Goal: Task Accomplishment & Management: Manage account settings

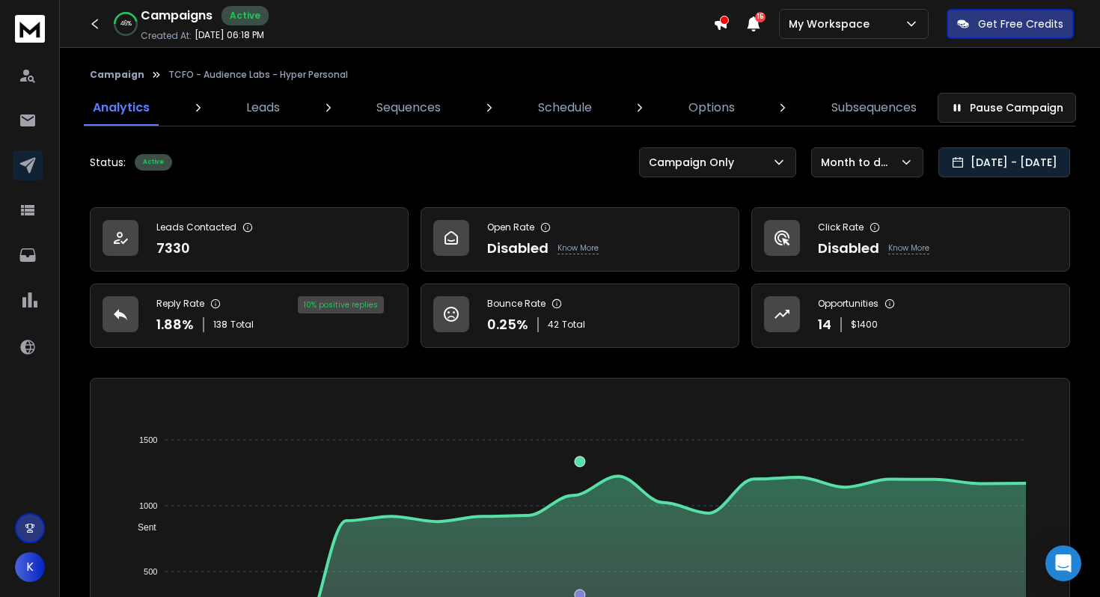
scroll to position [11, 0]
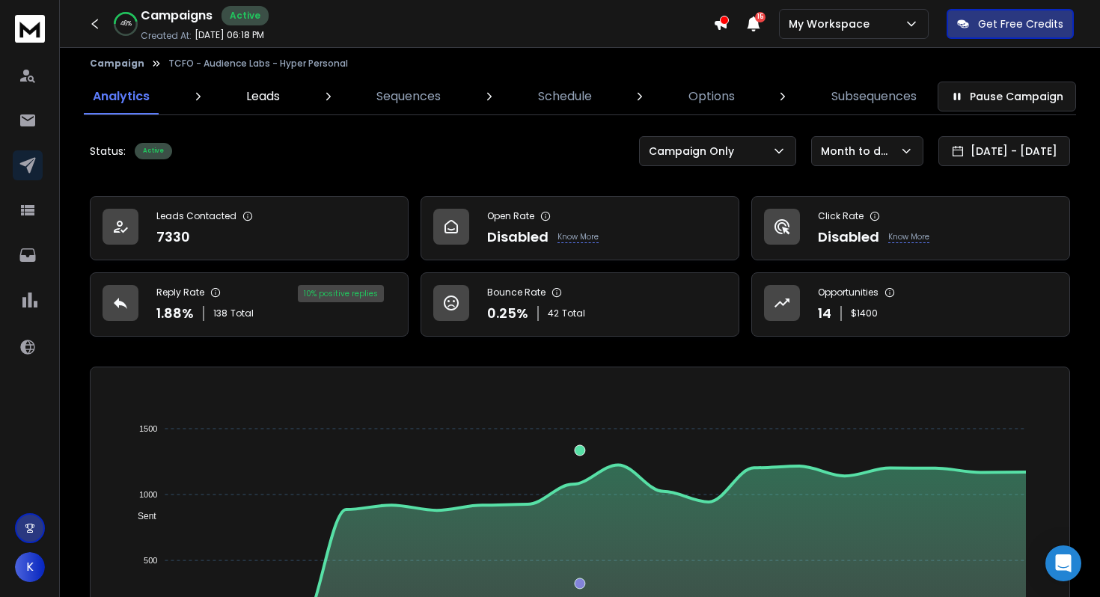
click at [260, 99] on p "Leads" at bounding box center [263, 97] width 34 height 18
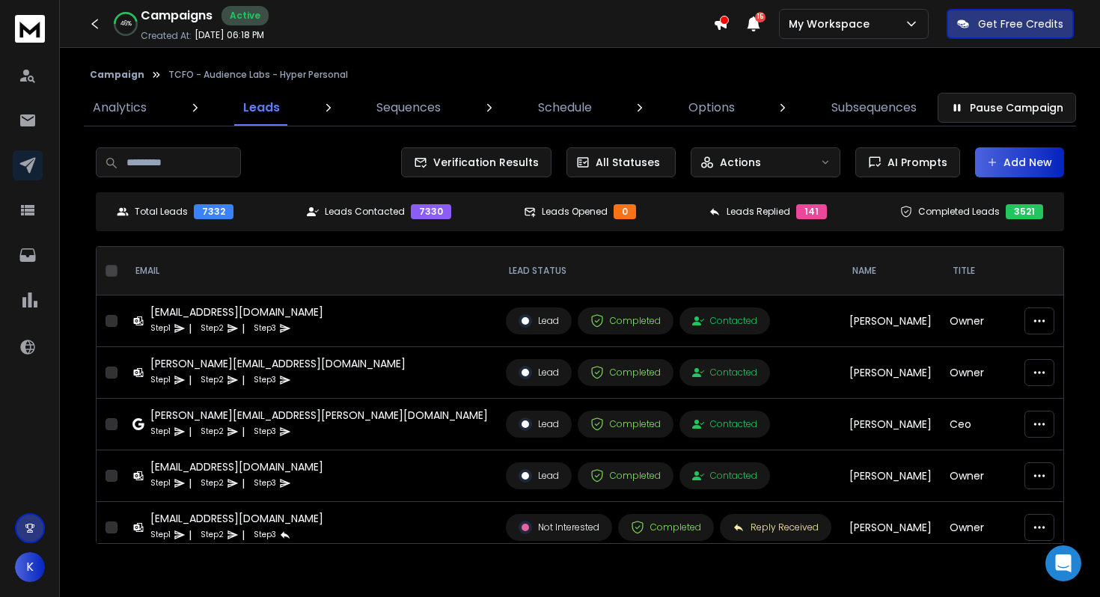
click at [983, 157] on button "Add New" at bounding box center [1019, 162] width 89 height 30
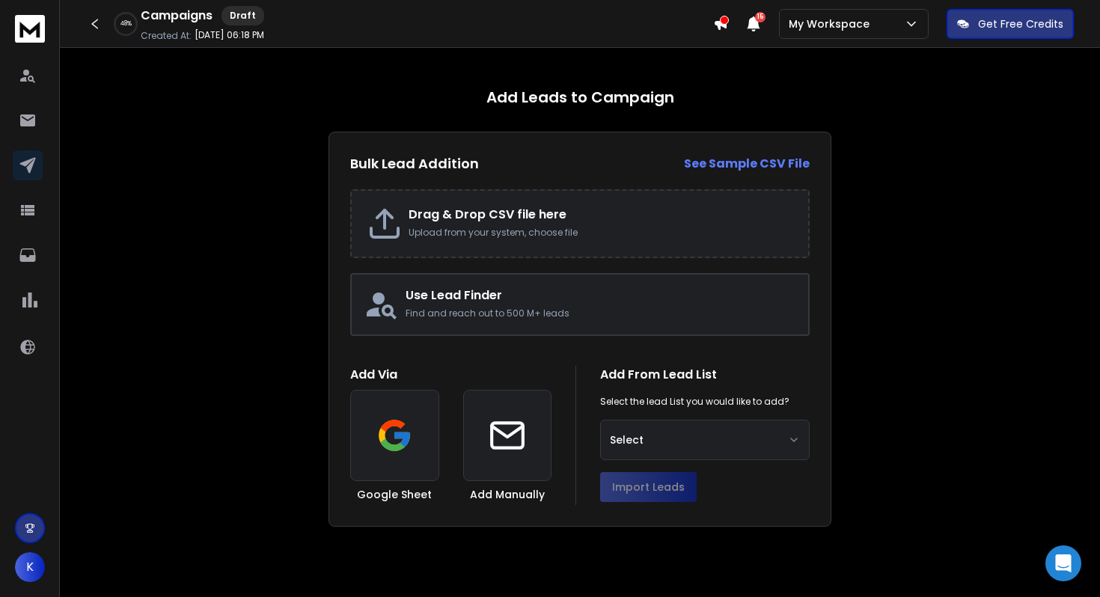
click at [494, 235] on p "Upload from your system, choose file" at bounding box center [601, 233] width 385 height 12
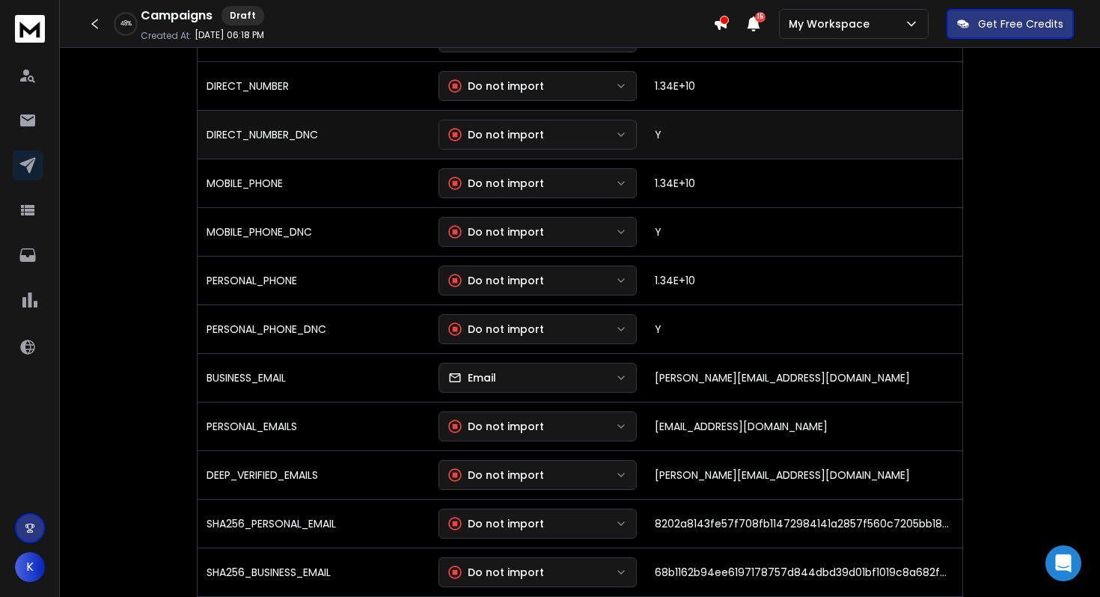
scroll to position [992, 0]
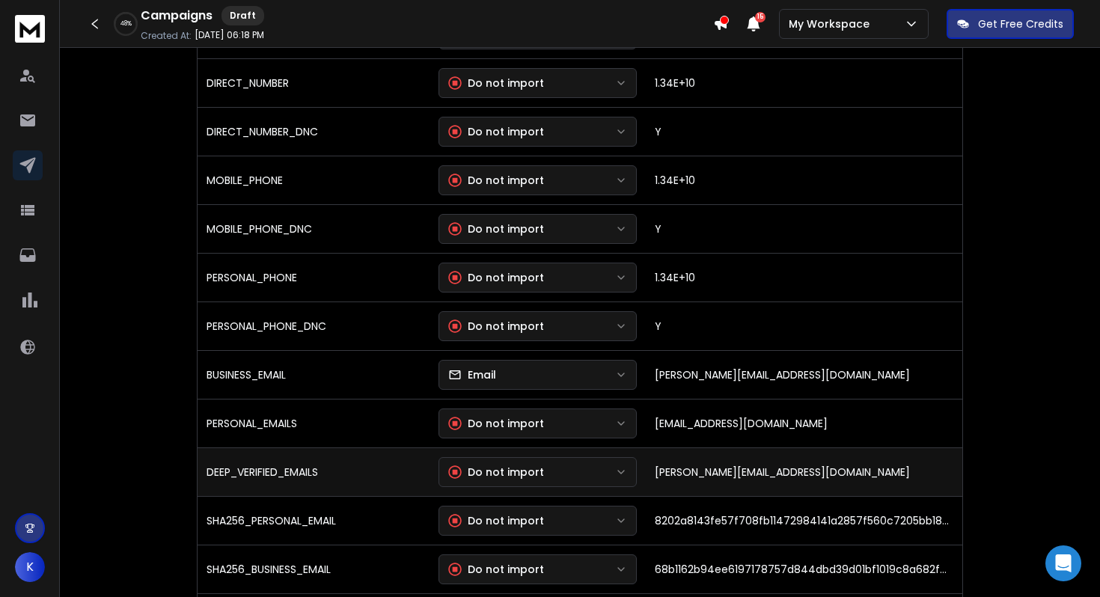
click at [511, 472] on div "Do not import" at bounding box center [496, 472] width 96 height 15
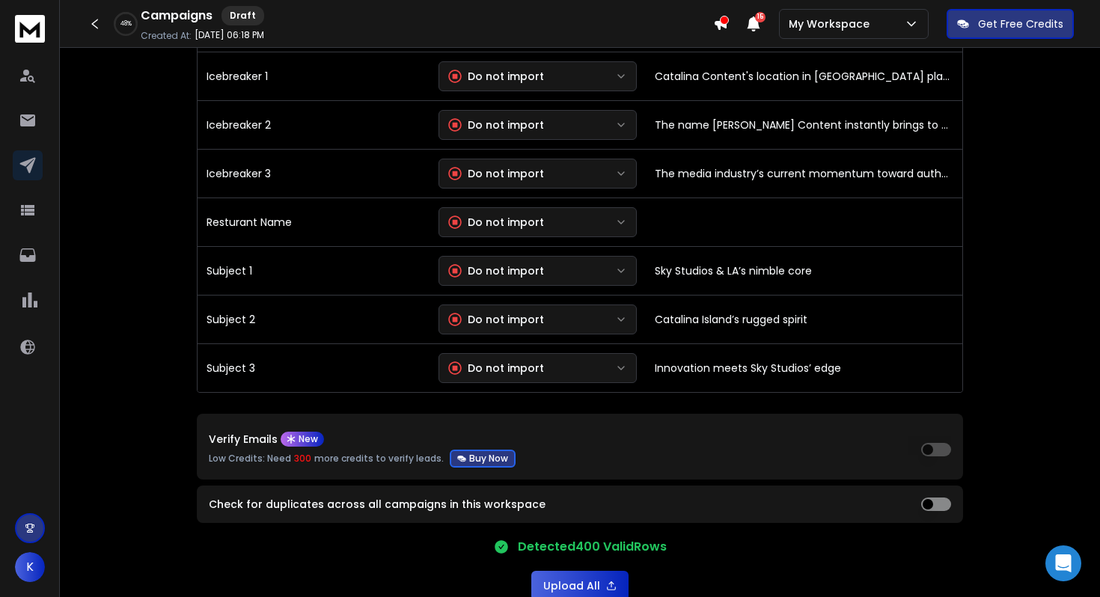
scroll to position [3945, 0]
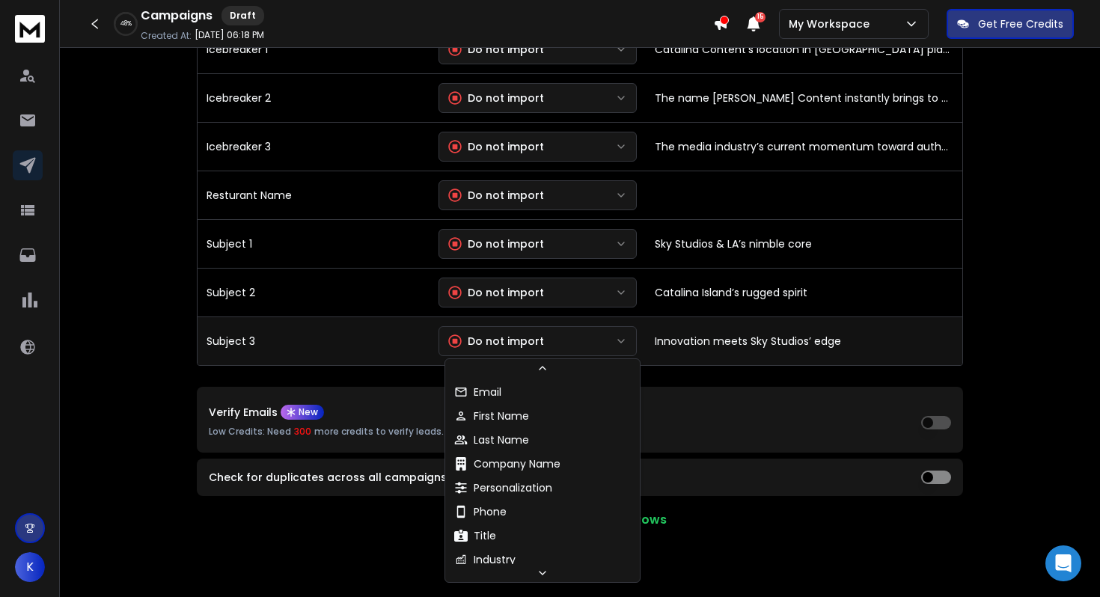
click at [494, 348] on button "Do not import" at bounding box center [538, 341] width 198 height 30
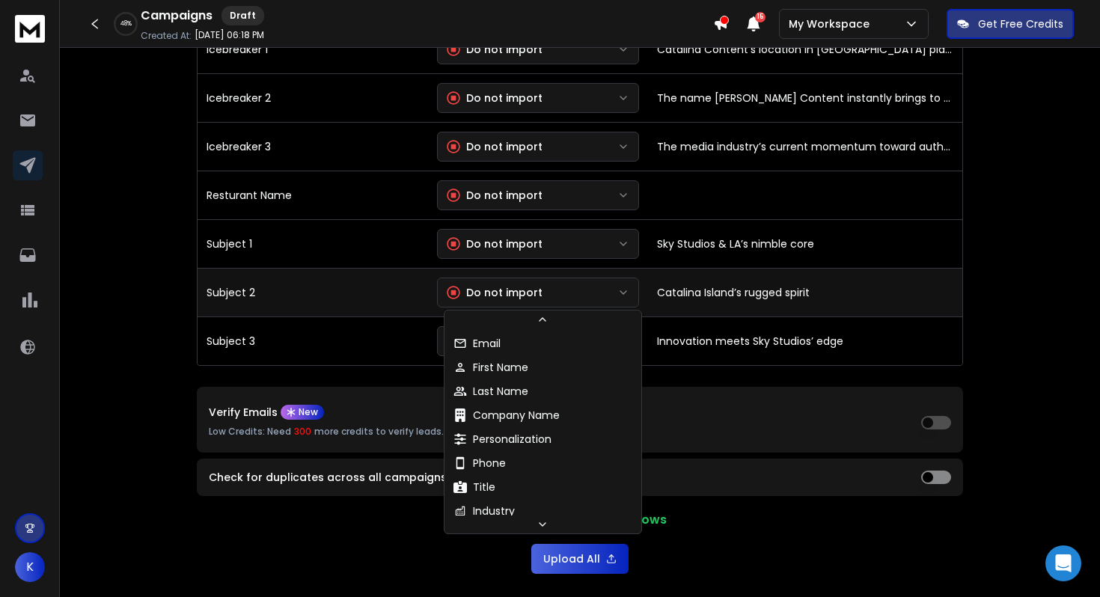
click at [511, 303] on button "Do not import" at bounding box center [538, 293] width 202 height 30
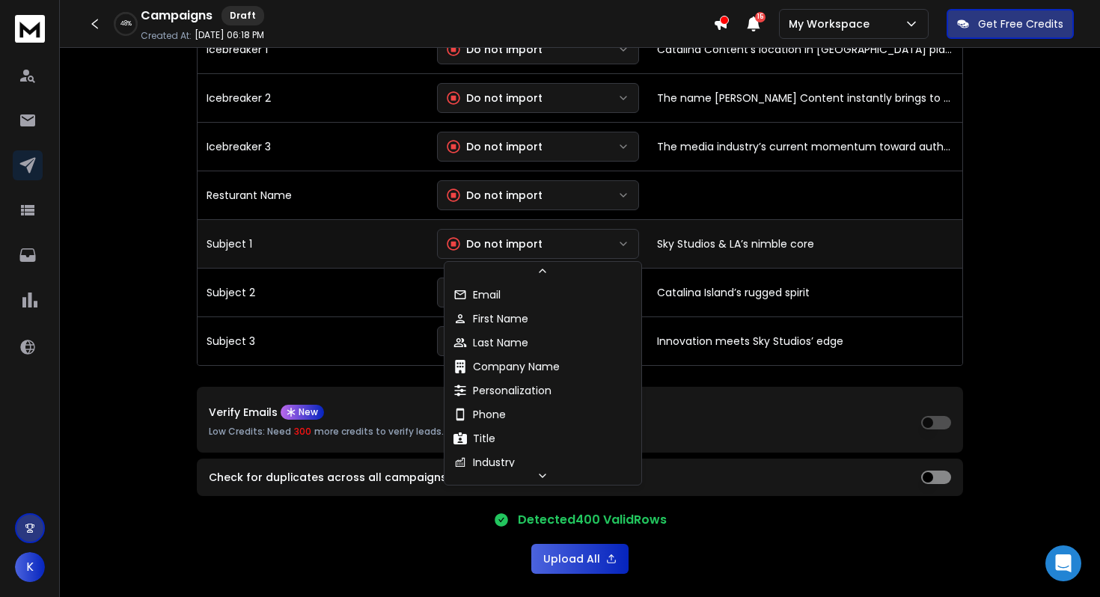
click at [524, 241] on div "Do not import" at bounding box center [495, 243] width 96 height 15
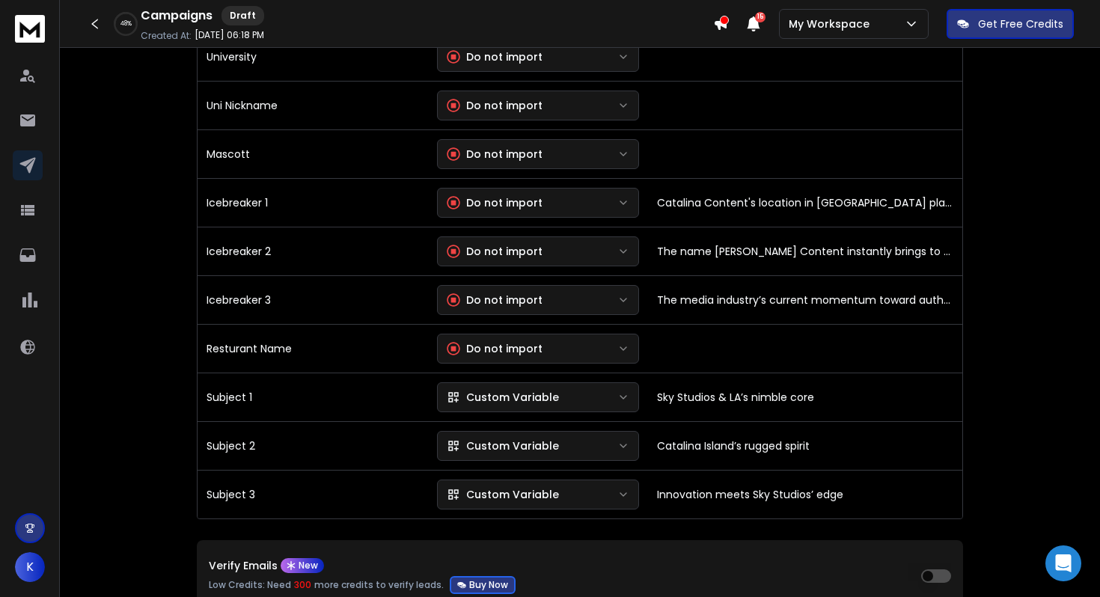
scroll to position [3786, 0]
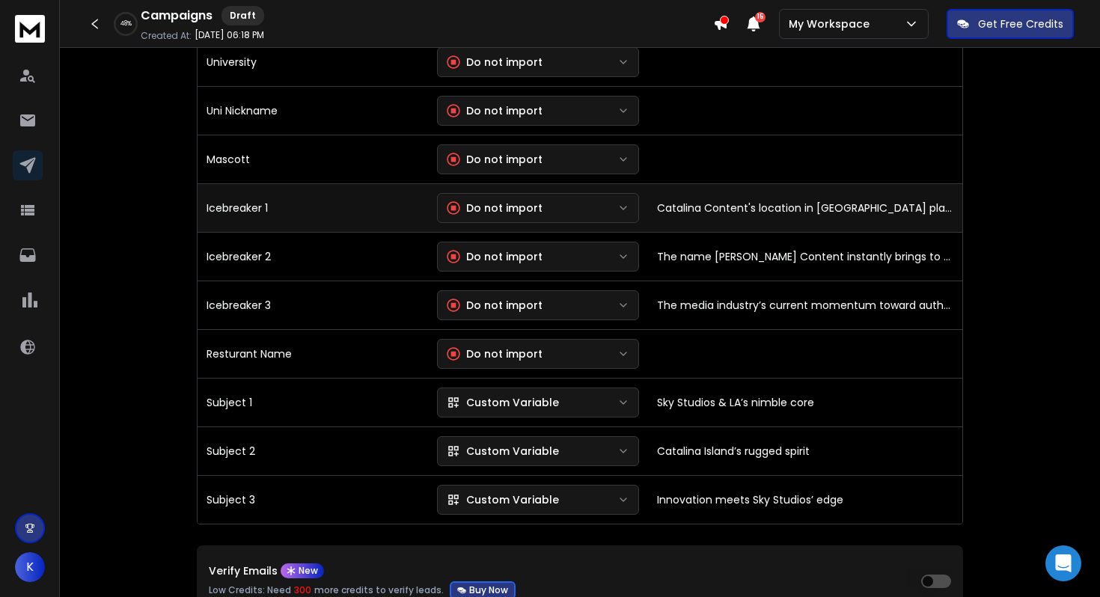
click at [528, 204] on div "Do not import" at bounding box center [495, 208] width 96 height 15
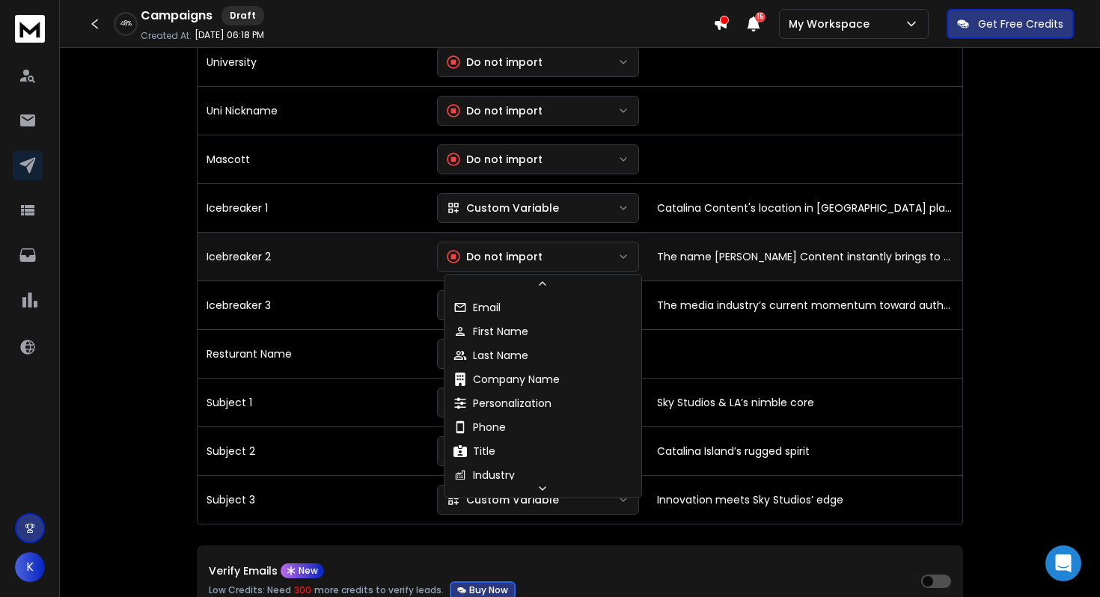
scroll to position [151, 0]
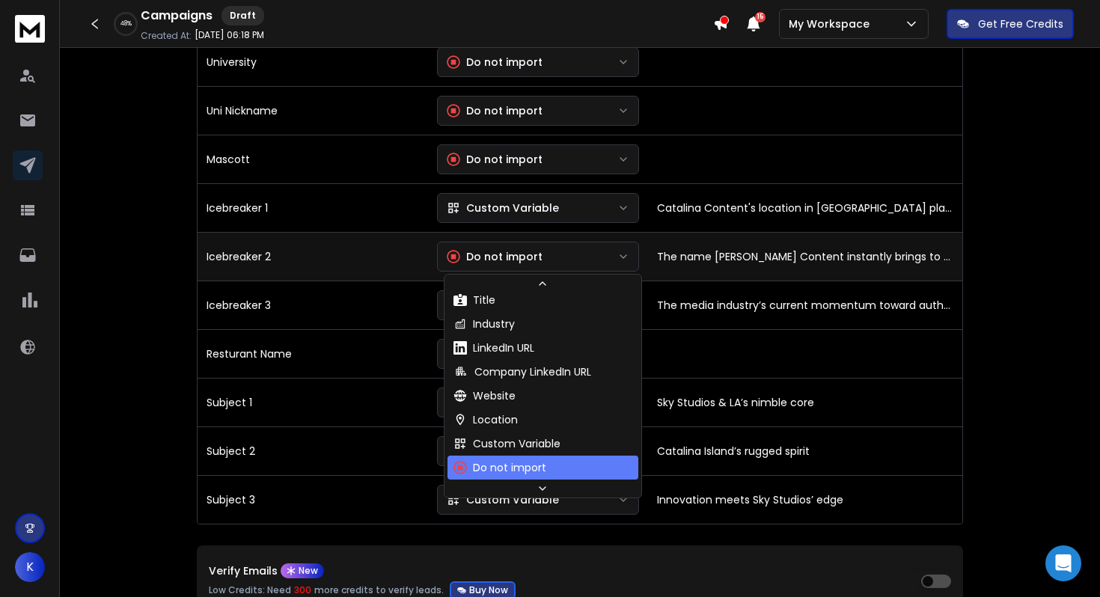
click at [522, 246] on button "Do not import" at bounding box center [538, 257] width 202 height 30
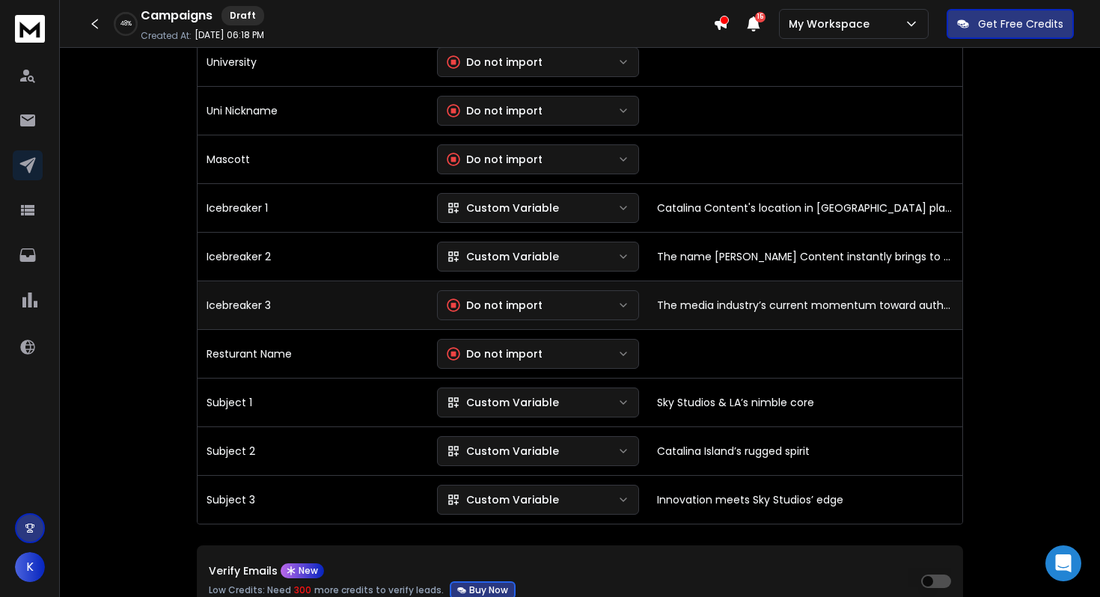
click at [525, 307] on div "Do not import" at bounding box center [495, 305] width 96 height 15
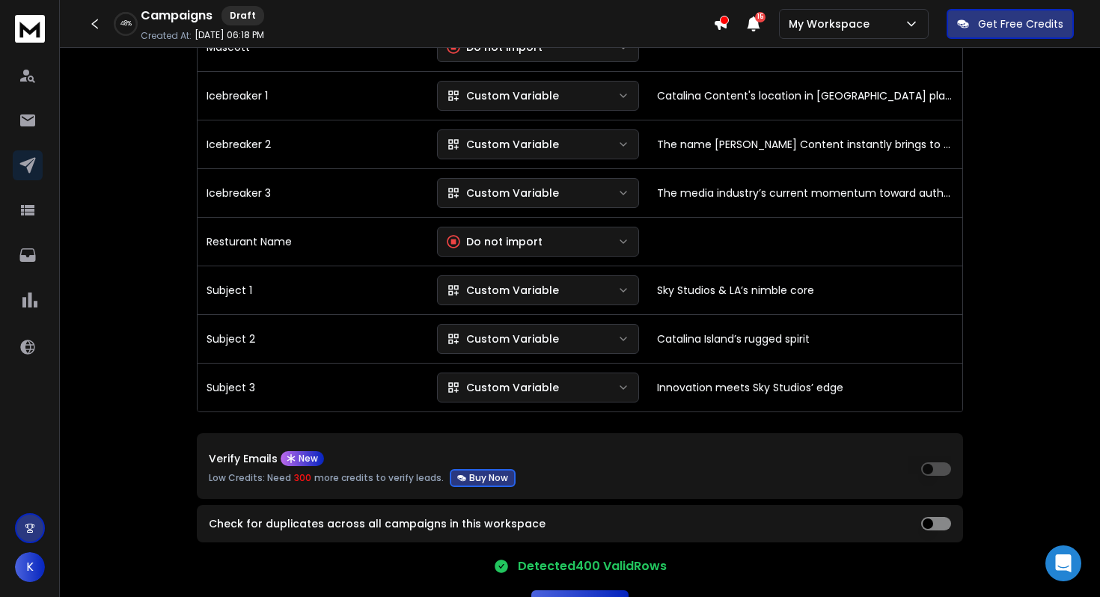
scroll to position [3945, 0]
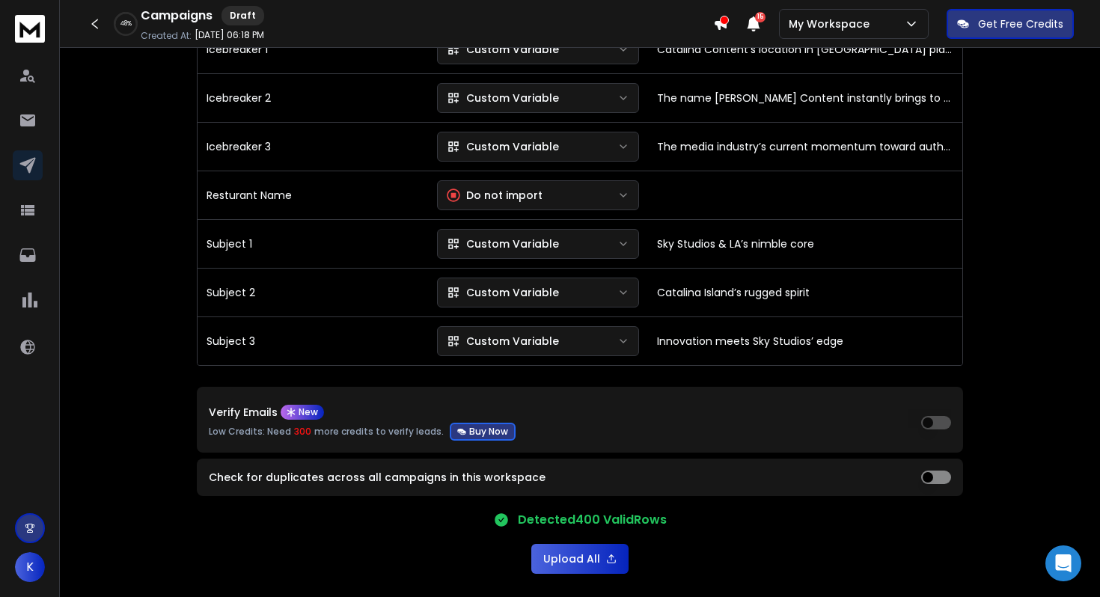
click at [939, 474] on button "Check for duplicates across all campaigns in this workspace" at bounding box center [936, 477] width 30 height 13
click at [595, 567] on button "Upload All" at bounding box center [579, 559] width 97 height 30
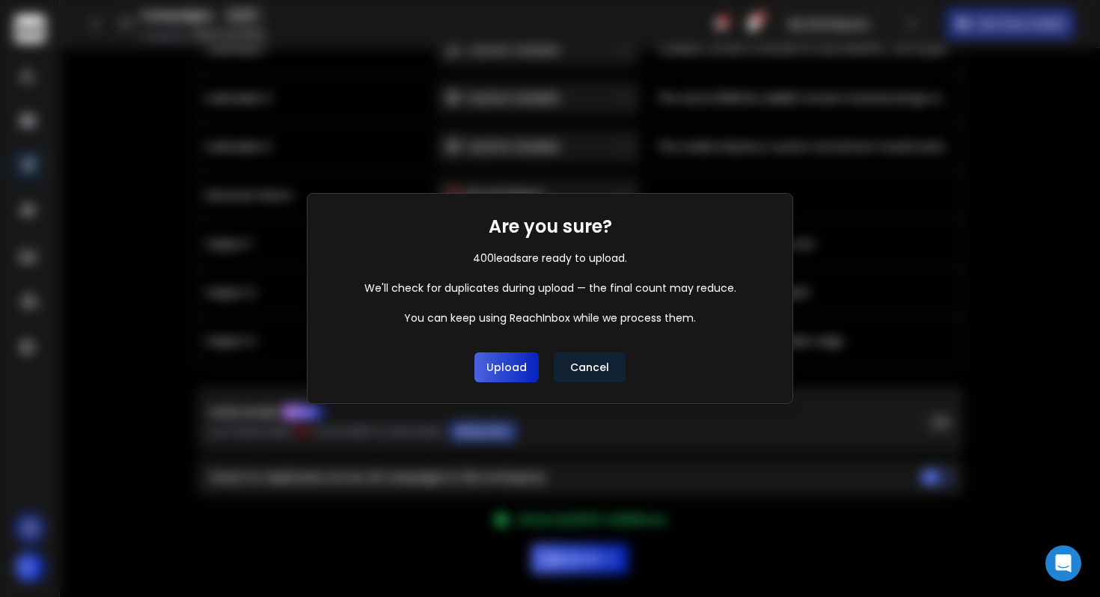
click at [511, 366] on button "Upload" at bounding box center [506, 367] width 64 height 30
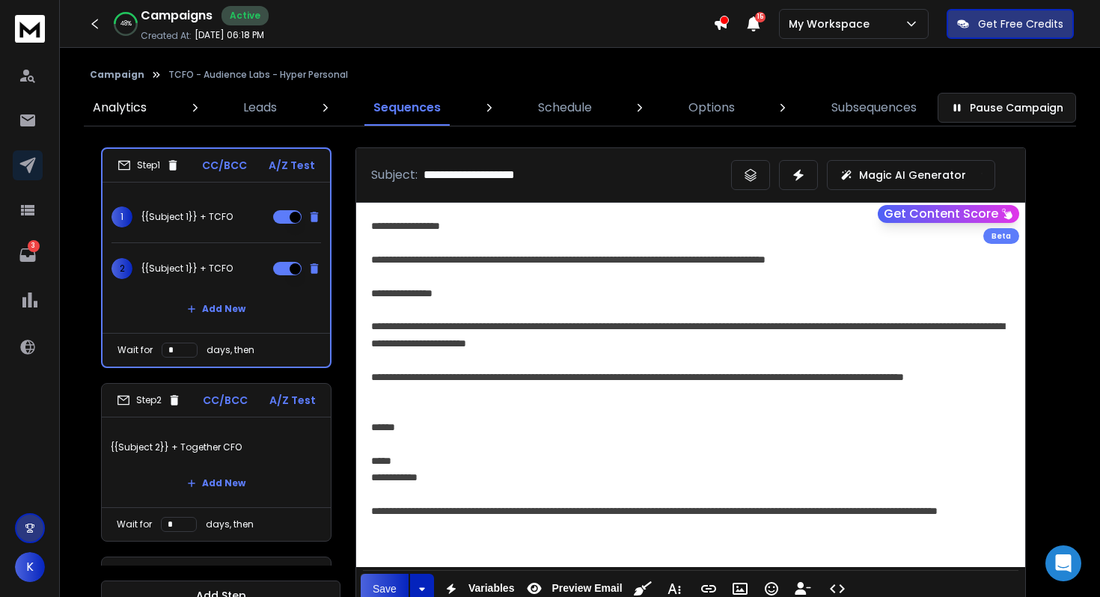
click at [138, 107] on p "Analytics" at bounding box center [120, 108] width 54 height 18
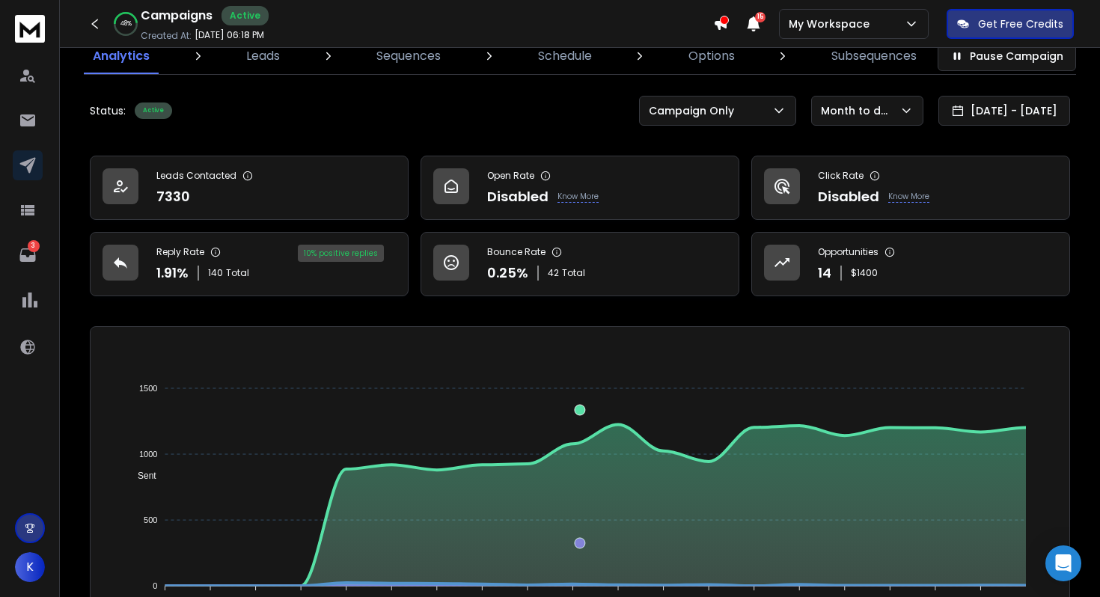
scroll to position [48, 0]
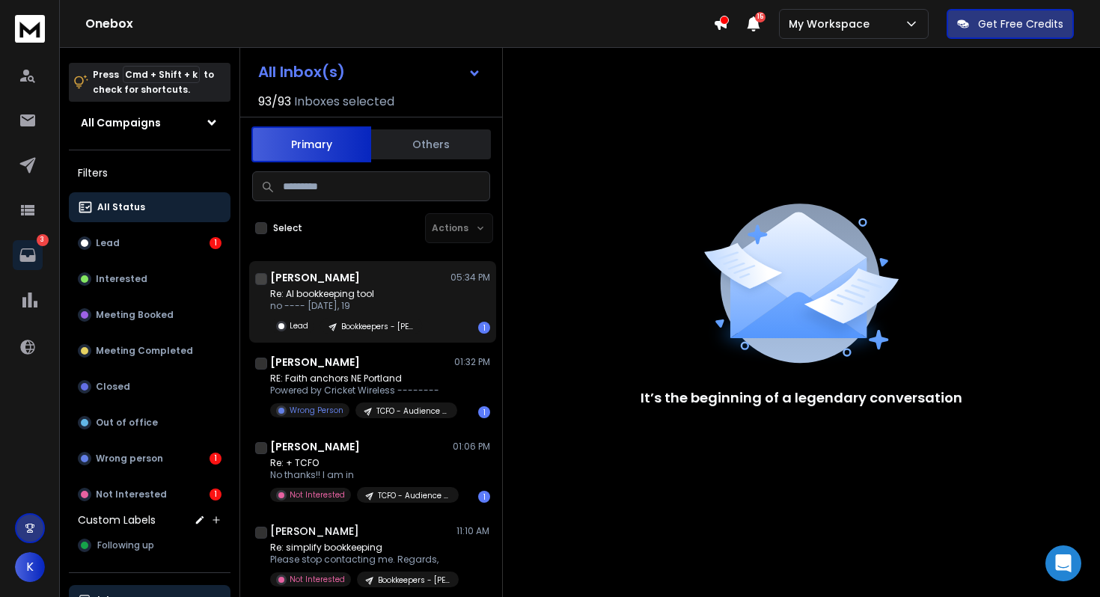
click at [388, 304] on p "no ---- [DATE], 19" at bounding box center [346, 306] width 152 height 12
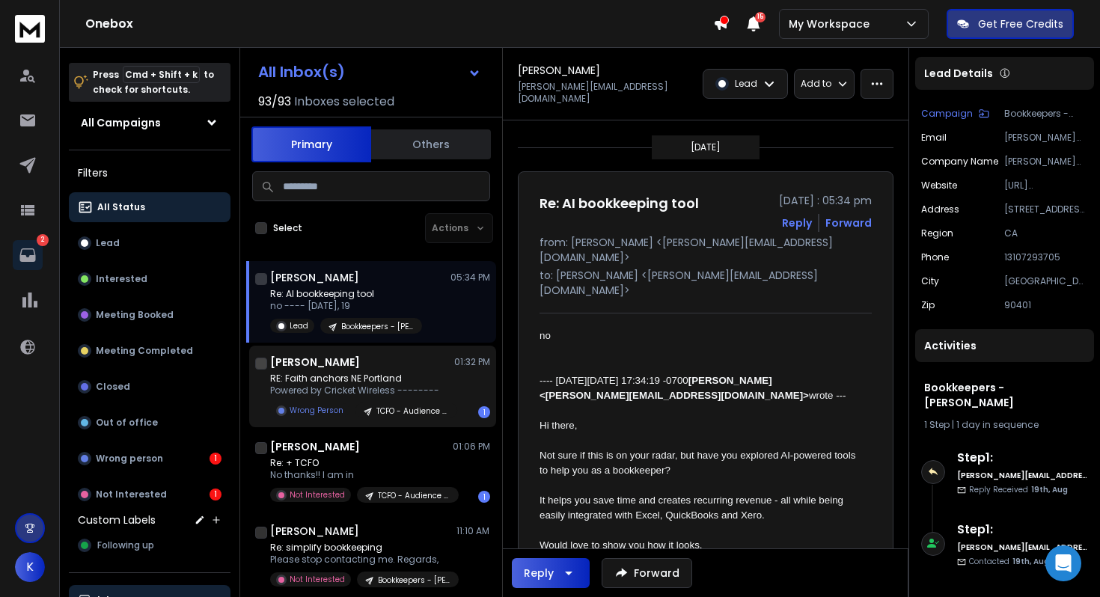
click at [352, 391] on p "Powered by Cricket Wireless --------" at bounding box center [360, 391] width 180 height 12
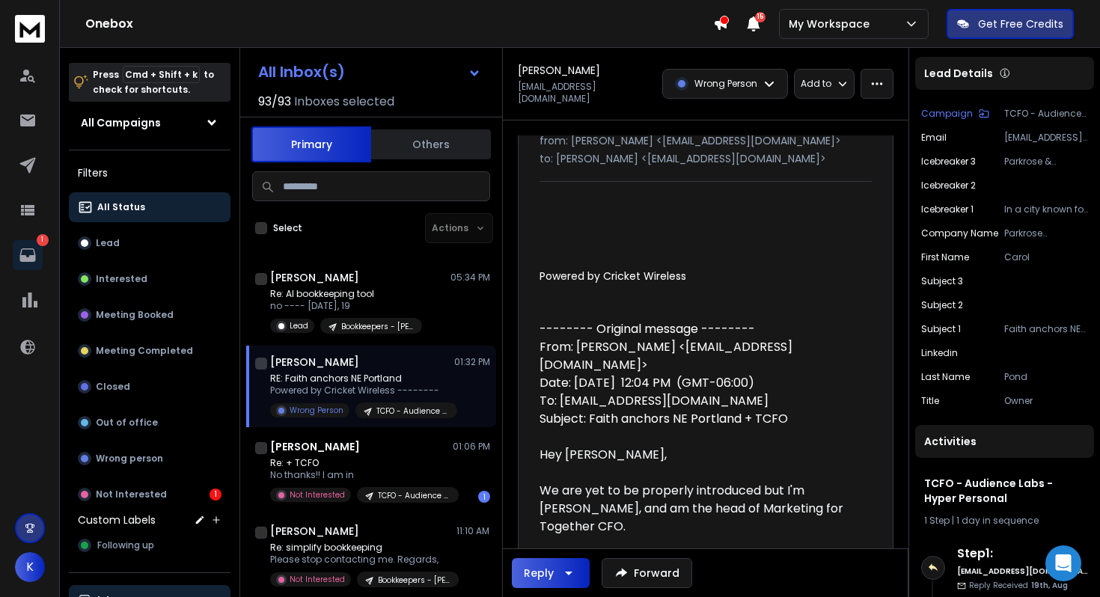
scroll to position [107, 0]
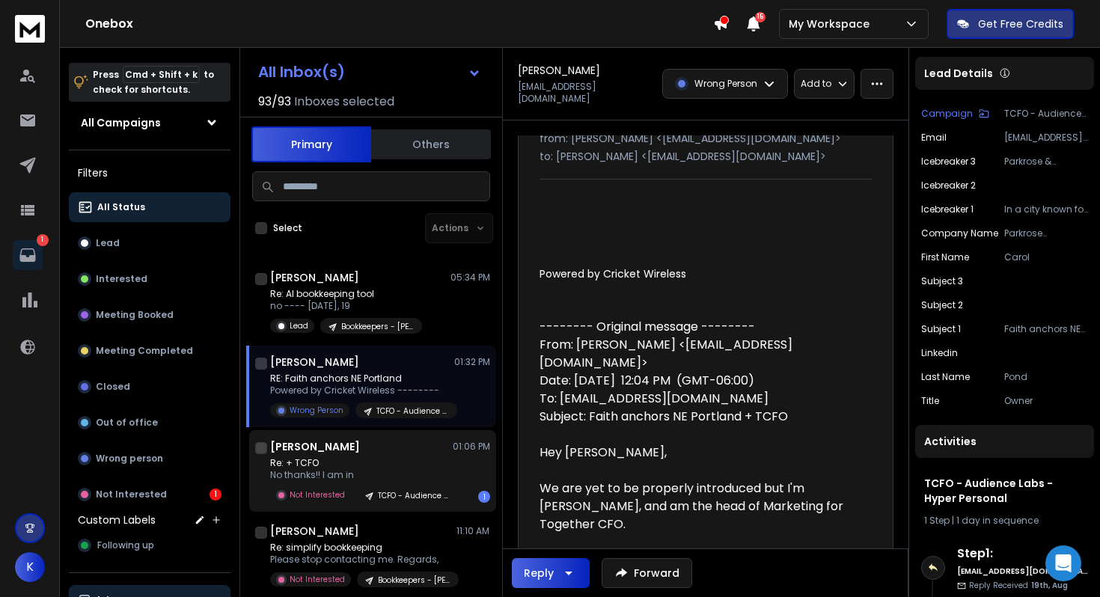
click at [359, 468] on p "Re: + TCFO" at bounding box center [360, 463] width 180 height 12
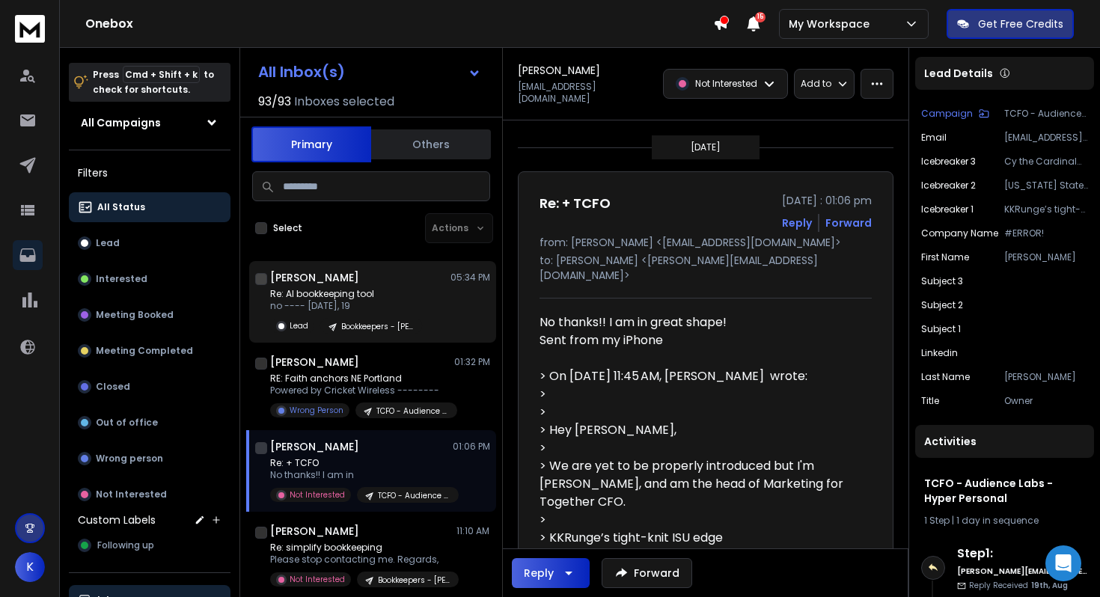
click at [356, 290] on p "Re: AI bookkeeping tool" at bounding box center [346, 294] width 152 height 12
